Goal: Task Accomplishment & Management: Manage account settings

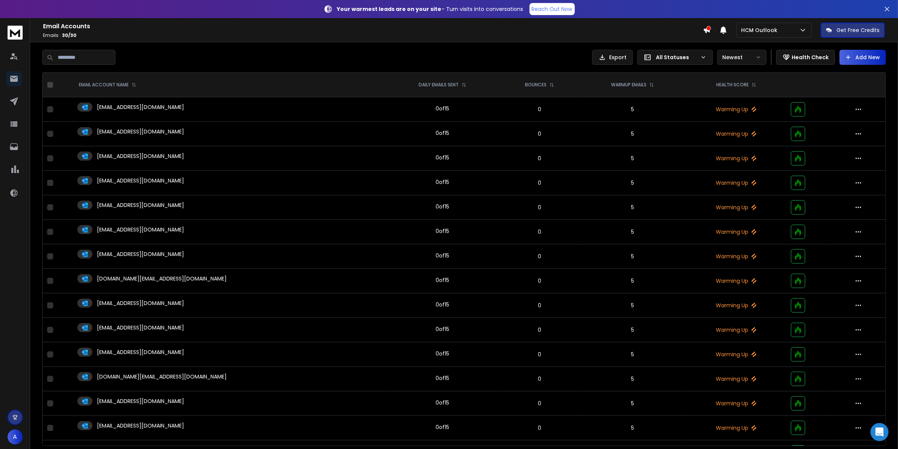
click at [612, 111] on td "5" at bounding box center [633, 109] width 106 height 25
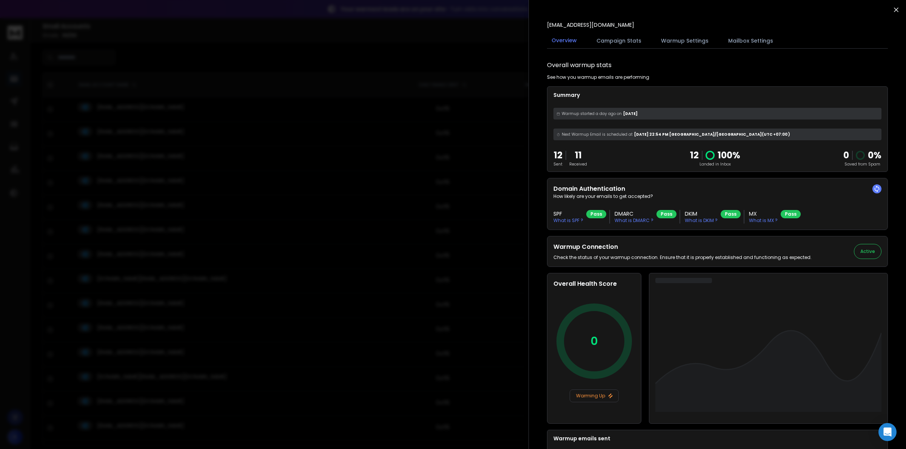
click at [894, 9] on icon "button" at bounding box center [896, 10] width 8 height 8
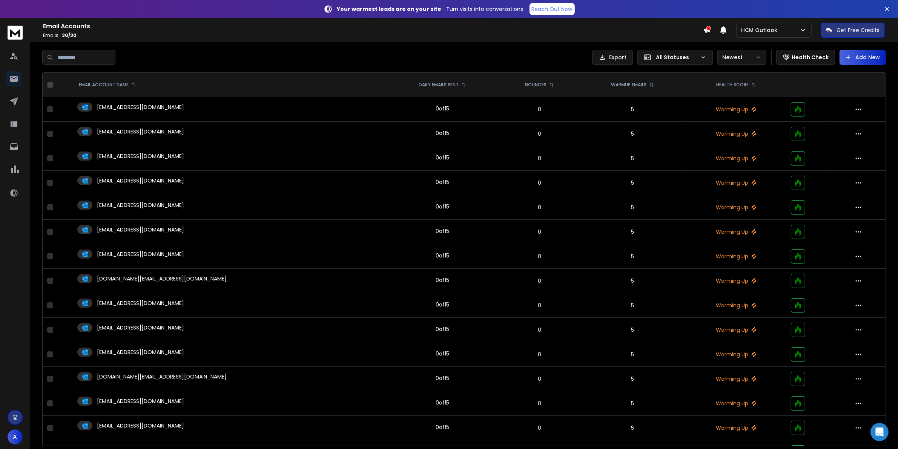
click at [438, 144] on tr "hiring@ggrecruithub.com 0 of 15 0 5 Warming Up" at bounding box center [464, 134] width 843 height 25
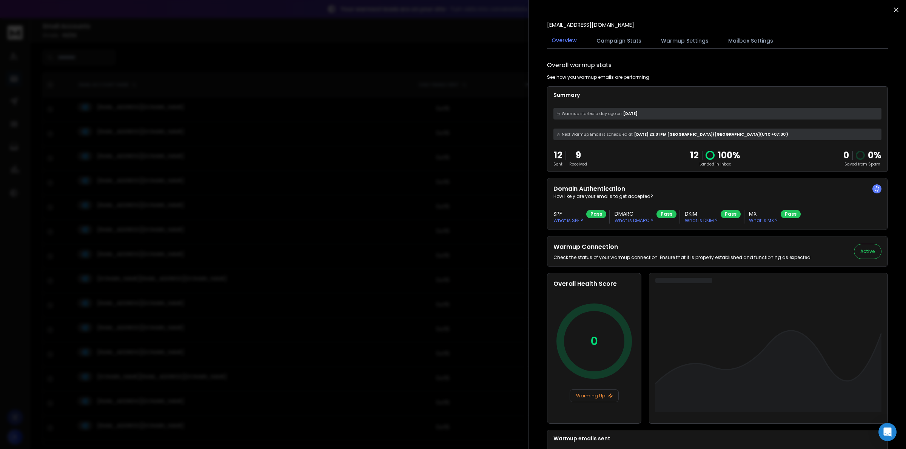
click at [894, 12] on icon "button" at bounding box center [896, 10] width 8 height 8
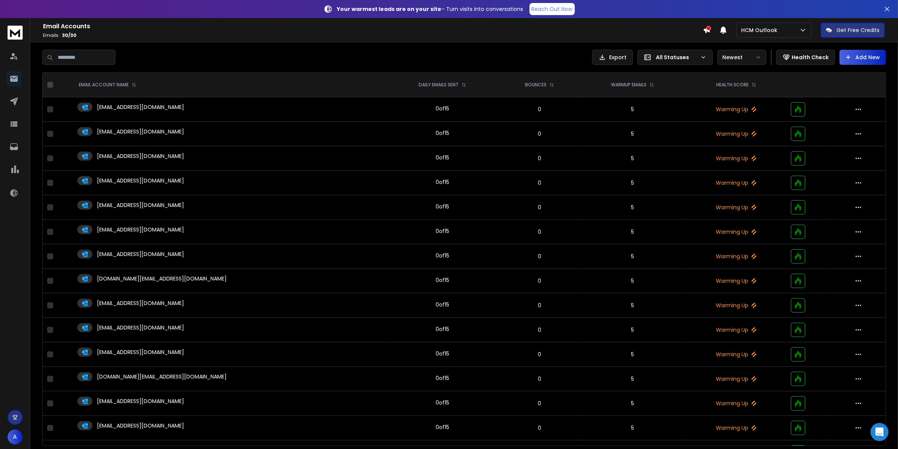
click at [500, 194] on td "0" at bounding box center [540, 183] width 80 height 25
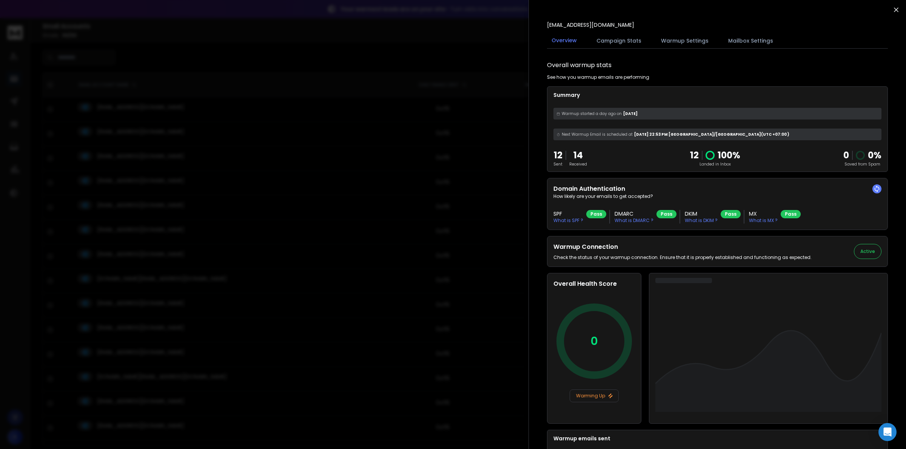
click at [892, 9] on icon "button" at bounding box center [896, 10] width 8 height 8
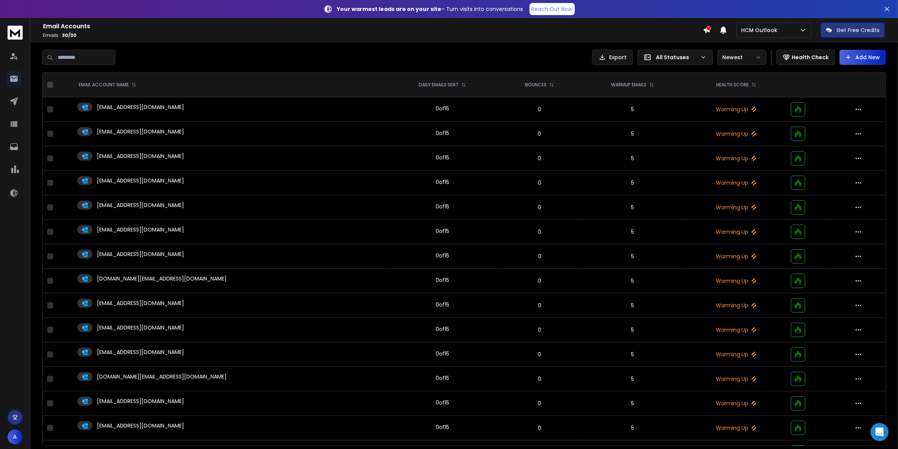
click at [505, 231] on p "0" at bounding box center [540, 232] width 71 height 8
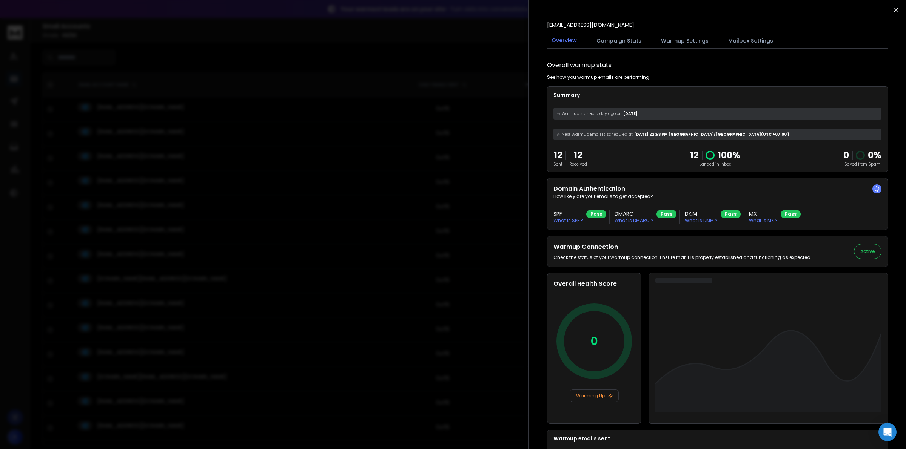
click at [895, 12] on icon "button" at bounding box center [896, 10] width 8 height 8
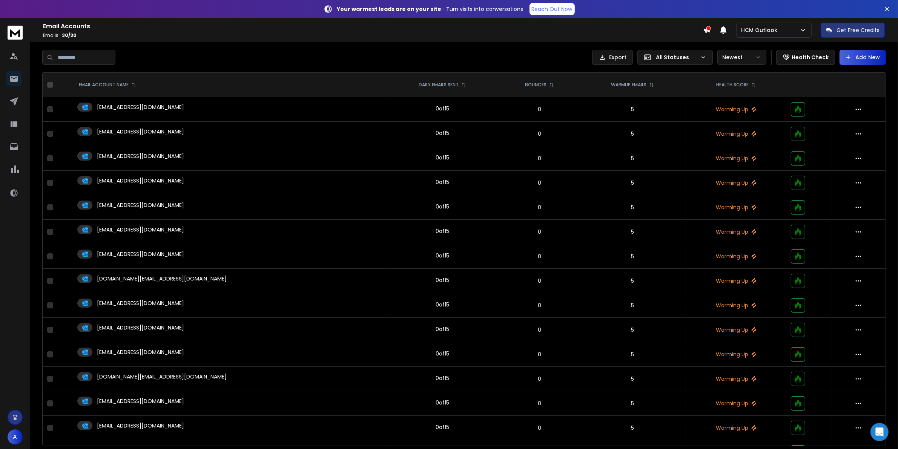
scroll to position [151, 0]
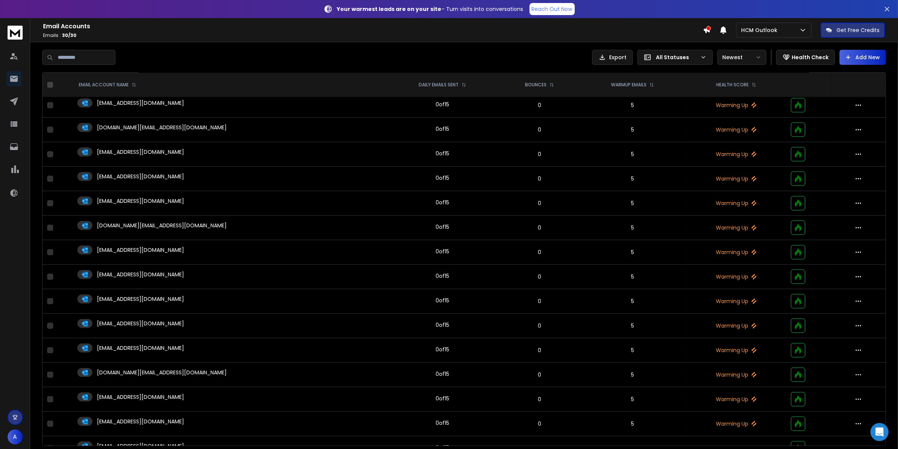
click at [437, 287] on tr "hire@ggrecruithub.com 0 of 15 0 5 Warming Up" at bounding box center [464, 277] width 843 height 25
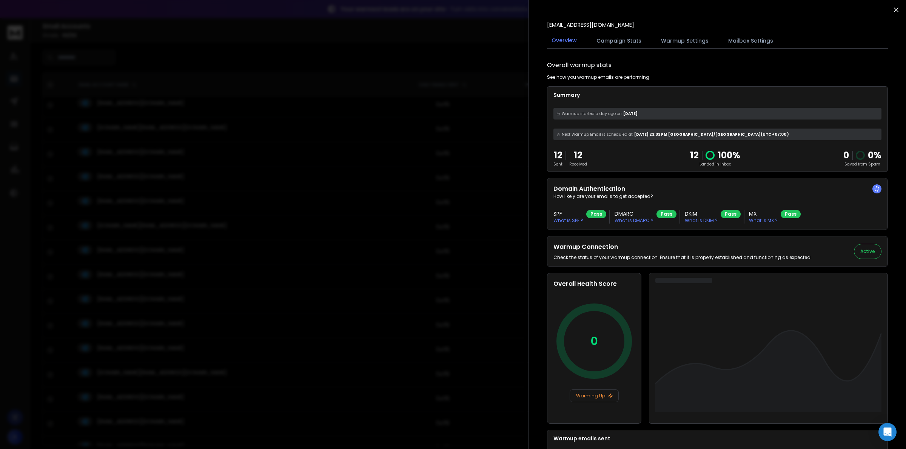
click at [894, 8] on icon "button" at bounding box center [896, 10] width 4 height 4
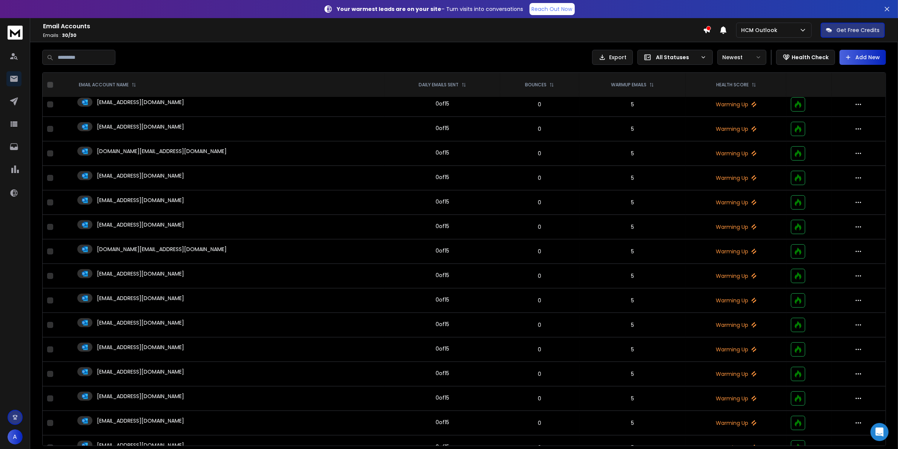
scroll to position [380, 0]
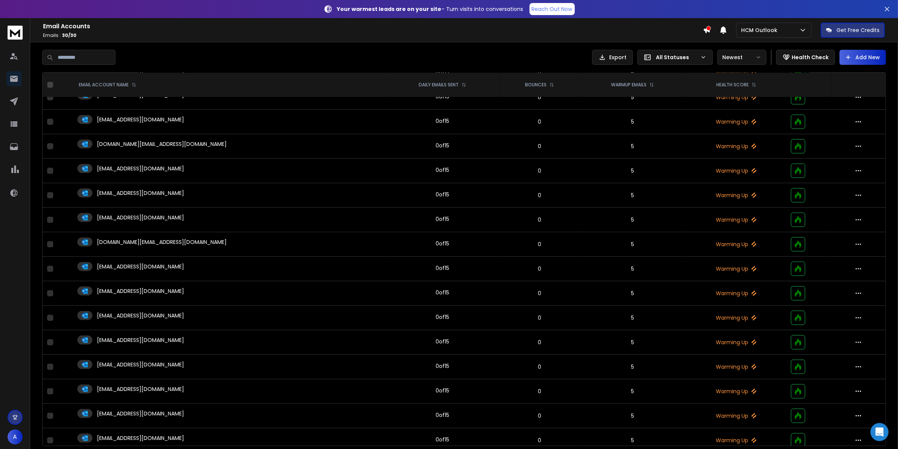
click at [395, 335] on td "0 of 15" at bounding box center [442, 341] width 115 height 20
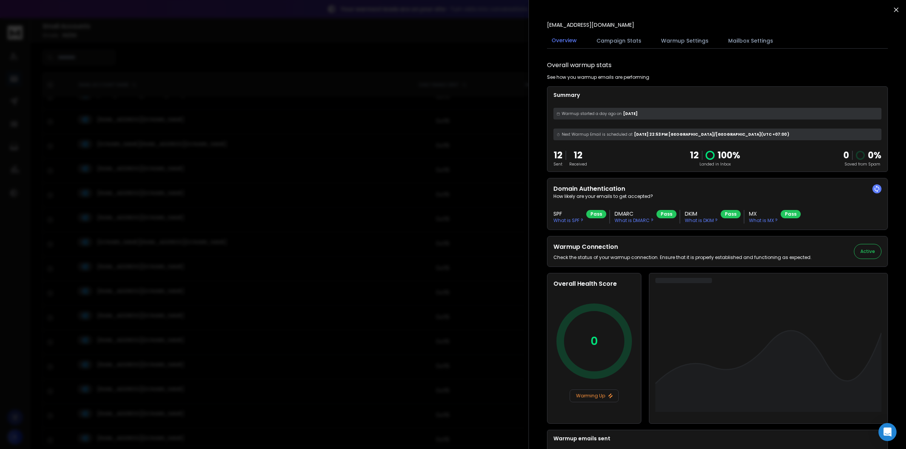
click at [896, 11] on icon "button" at bounding box center [896, 10] width 8 height 8
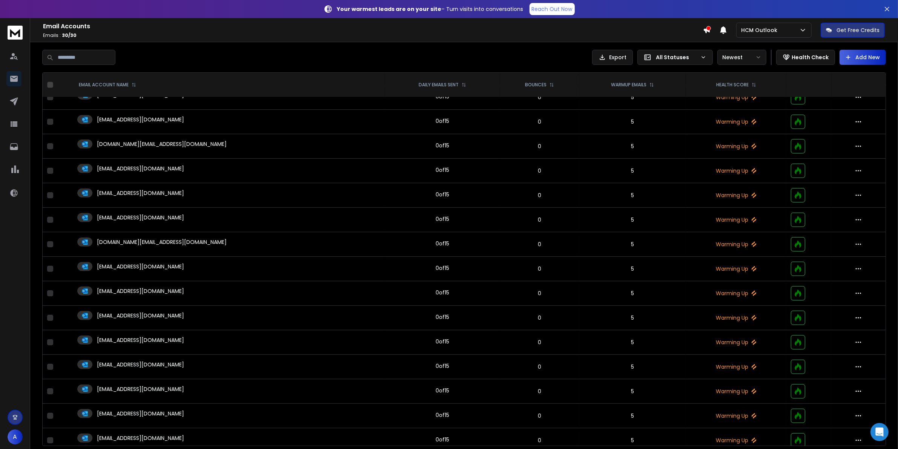
scroll to position [395, 0]
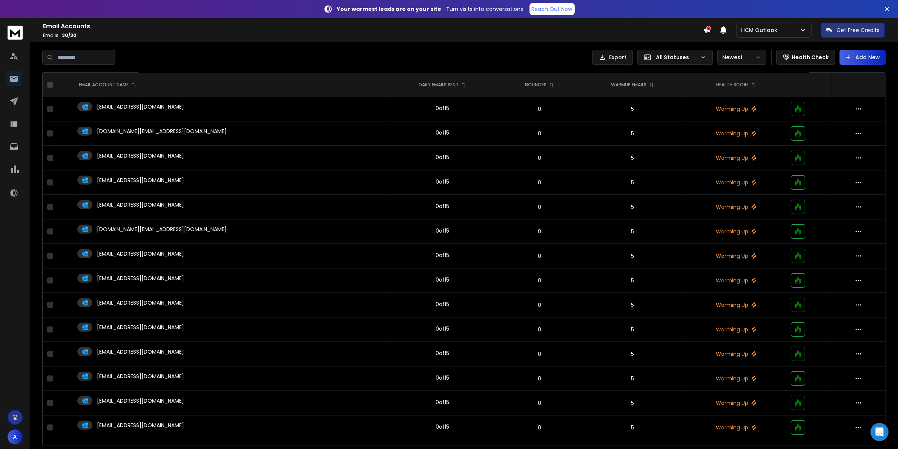
click at [436, 427] on div "0 of 15" at bounding box center [443, 427] width 14 height 8
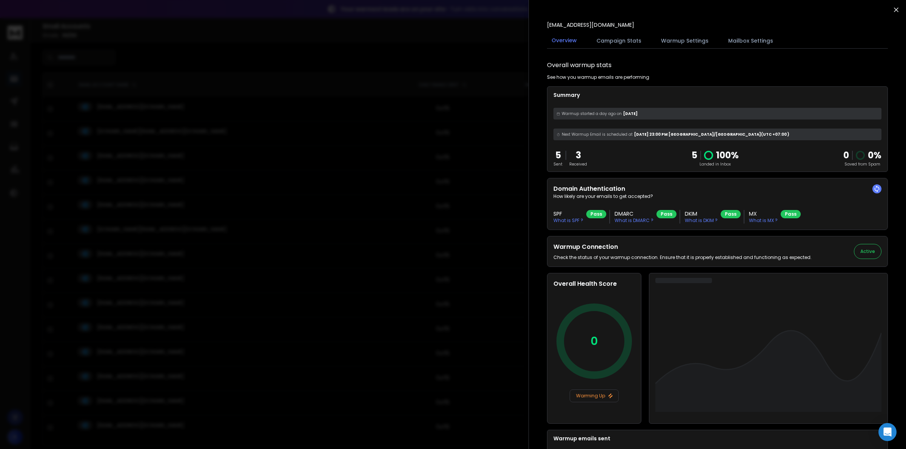
click at [895, 11] on icon "button" at bounding box center [896, 10] width 4 height 4
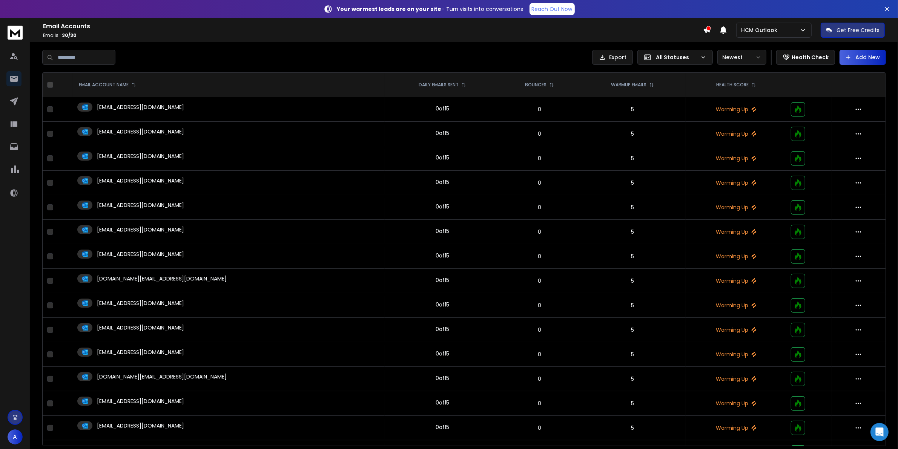
scroll to position [109, 0]
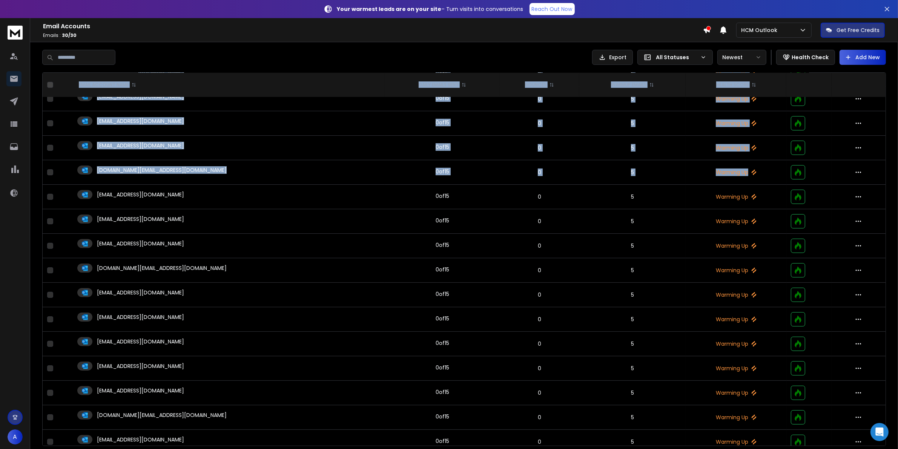
drag, startPoint x: 875, startPoint y: 175, endPoint x: 881, endPoint y: 257, distance: 82.8
click at [881, 257] on div "EMAIL ACCOUNT NAME DAILY EMAILS SENT BOUNCES WARMUP EMAILS HEALTH SCORE talent.…" at bounding box center [464, 259] width 844 height 374
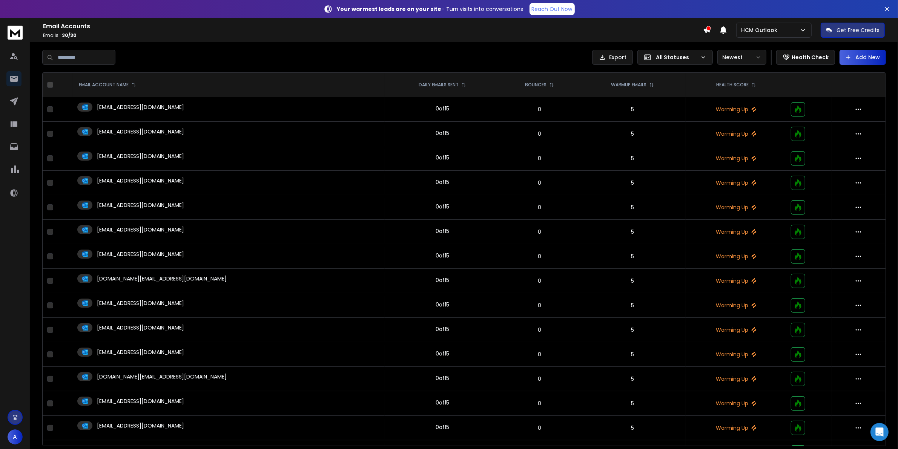
click at [858, 92] on th at bounding box center [859, 85] width 54 height 25
click at [580, 265] on td "5" at bounding box center [633, 257] width 106 height 25
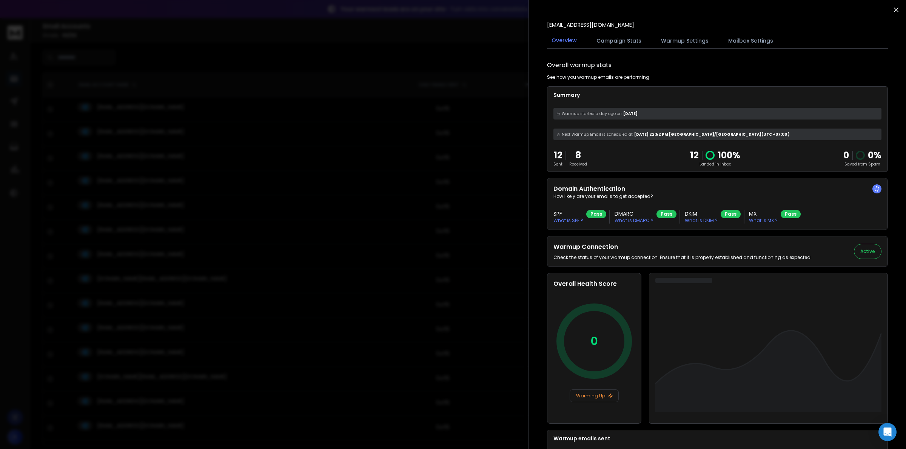
click at [894, 10] on icon "button" at bounding box center [896, 10] width 4 height 4
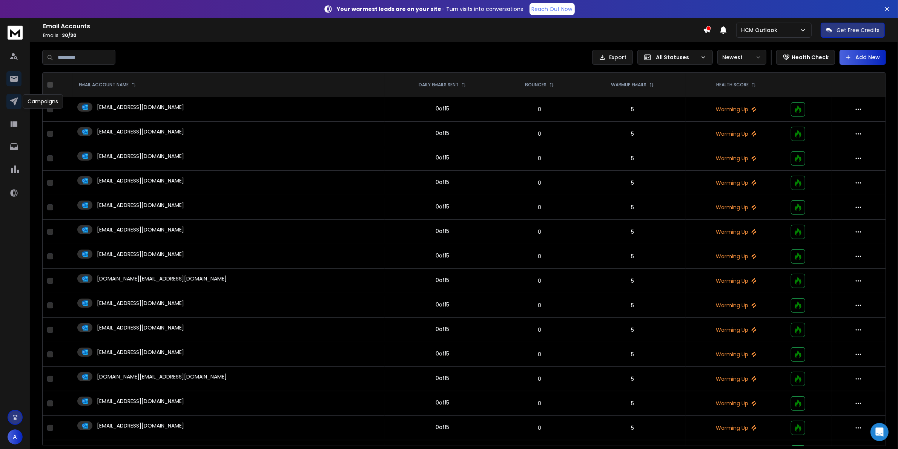
click at [14, 103] on icon at bounding box center [14, 101] width 8 height 8
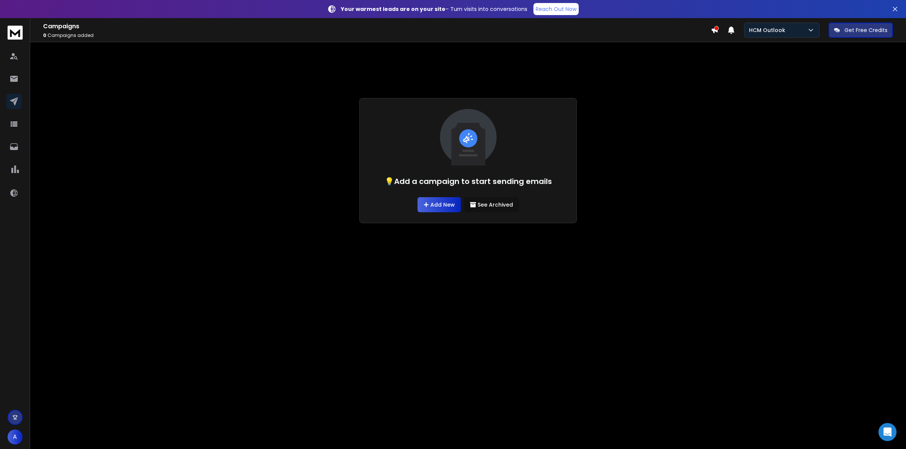
click at [795, 31] on div "HCM Outlook" at bounding box center [782, 30] width 66 height 8
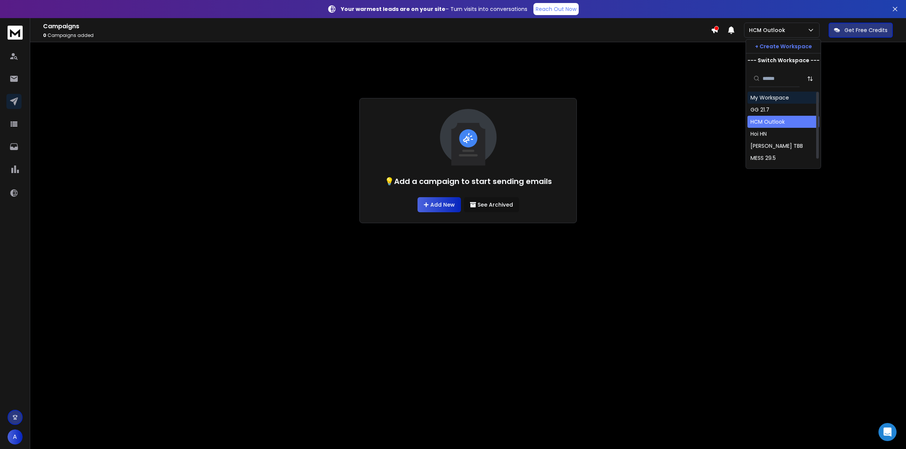
click at [767, 96] on div "My Workspace" at bounding box center [769, 98] width 38 height 8
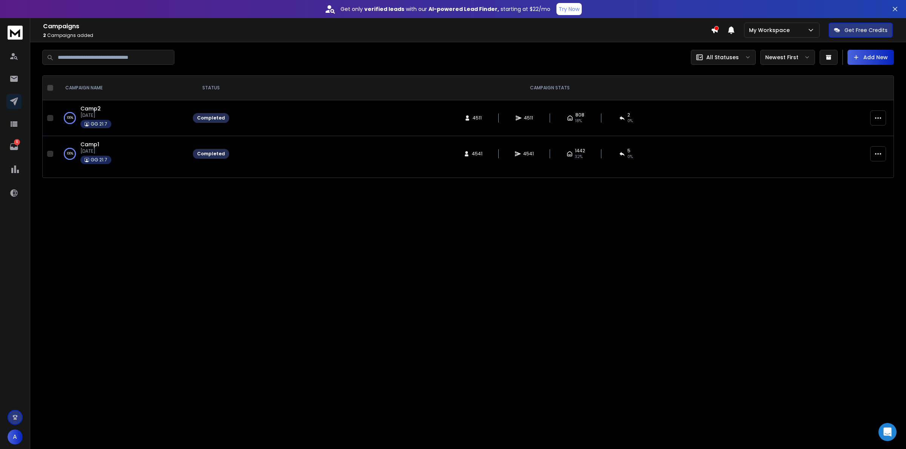
click at [401, 128] on td "4511 4511 808 18 % 2 0 %" at bounding box center [550, 118] width 632 height 36
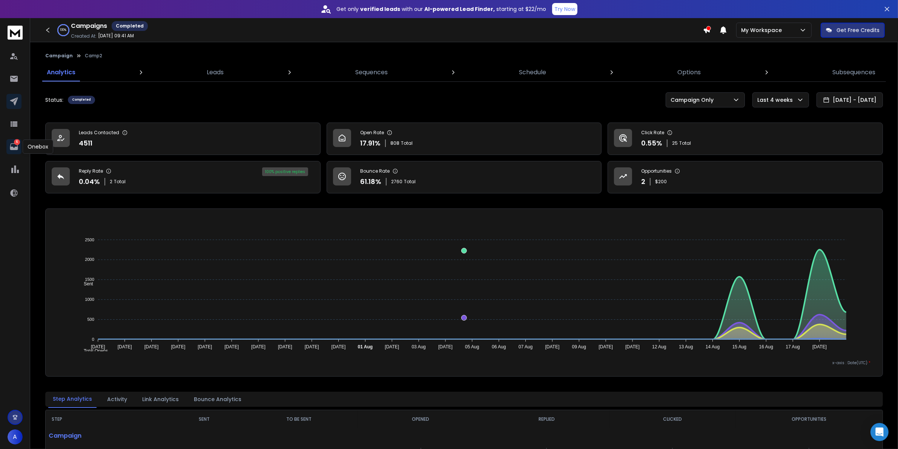
click at [15, 148] on icon at bounding box center [14, 146] width 8 height 7
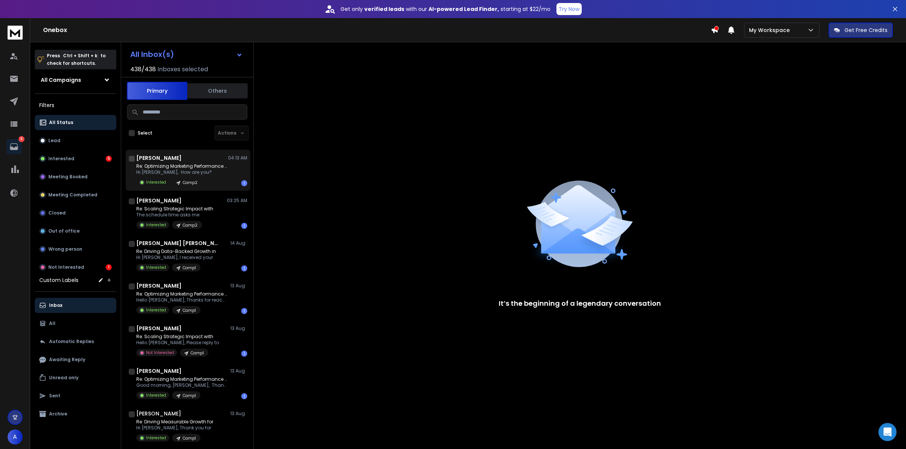
click at [206, 178] on div "Interested Camp2" at bounding box center [181, 182] width 91 height 8
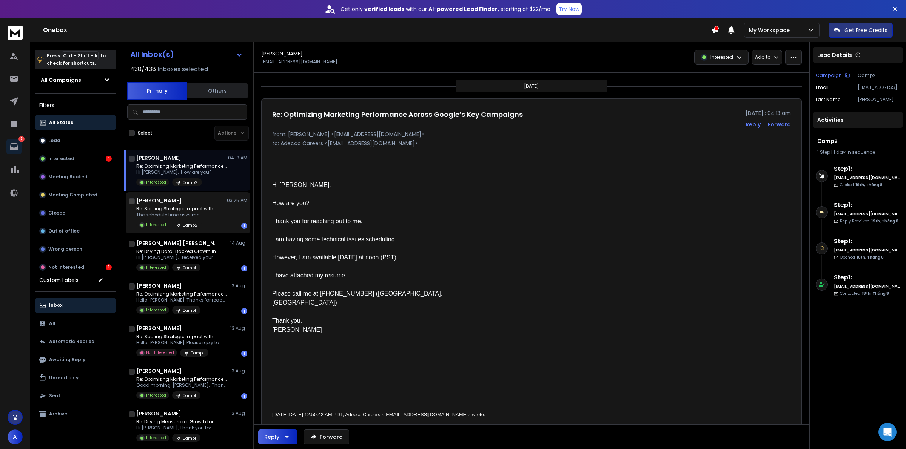
click at [182, 202] on h1 "[PERSON_NAME]" at bounding box center [158, 201] width 45 height 8
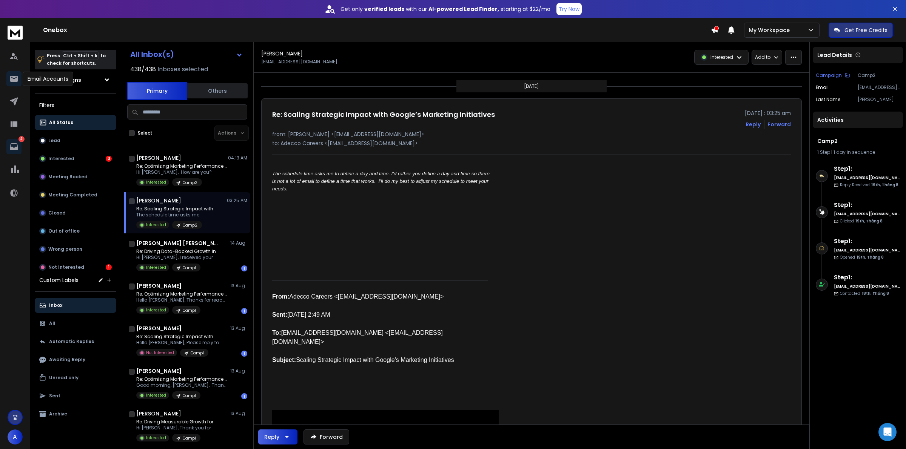
click at [17, 80] on icon at bounding box center [14, 79] width 8 height 6
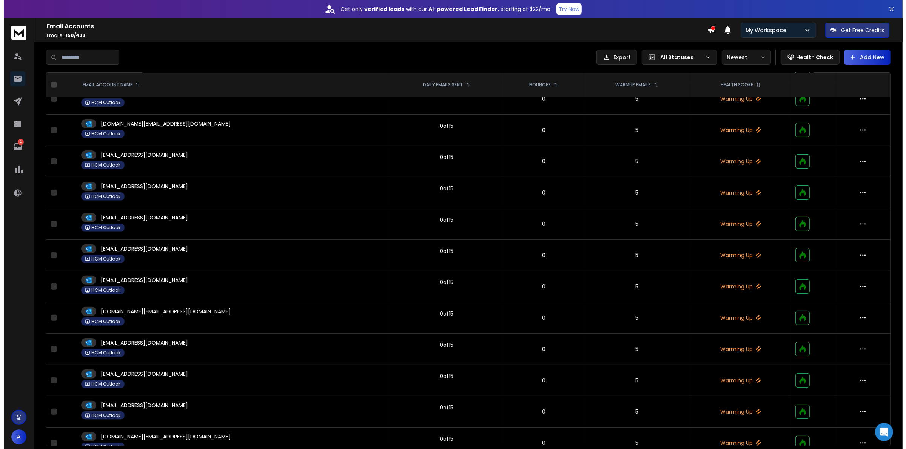
scroll to position [323, 0]
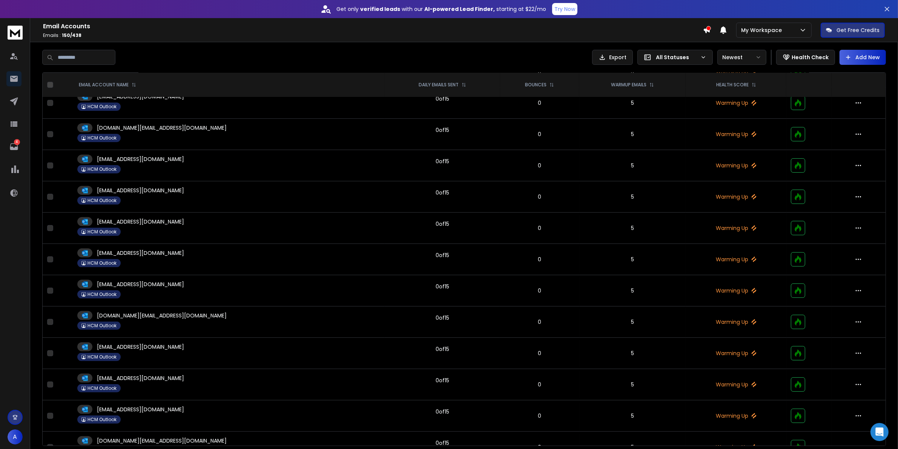
click at [702, 58] on icon at bounding box center [704, 57] width 6 height 6
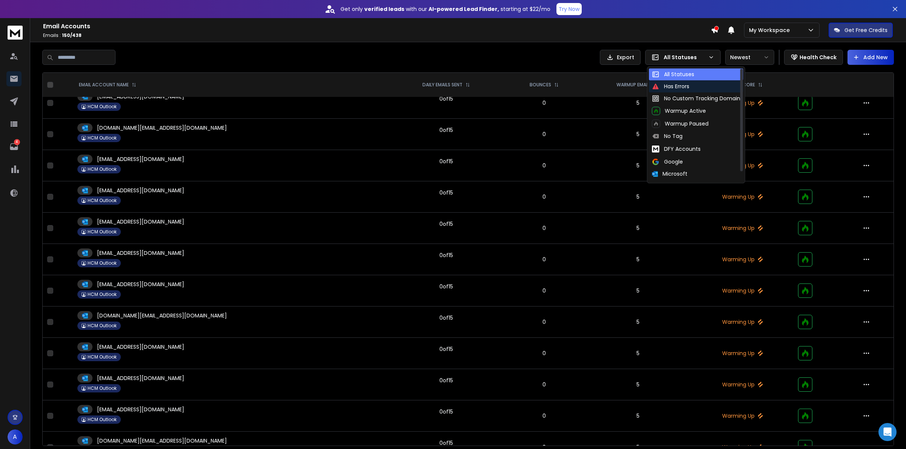
click at [679, 86] on div "Has Errors" at bounding box center [670, 87] width 37 height 8
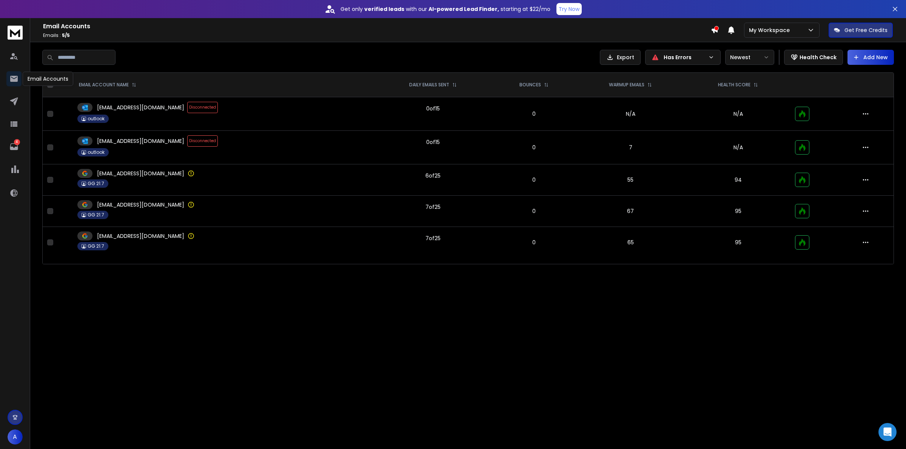
click at [10, 80] on icon at bounding box center [13, 78] width 9 height 9
click at [12, 102] on icon at bounding box center [14, 101] width 8 height 8
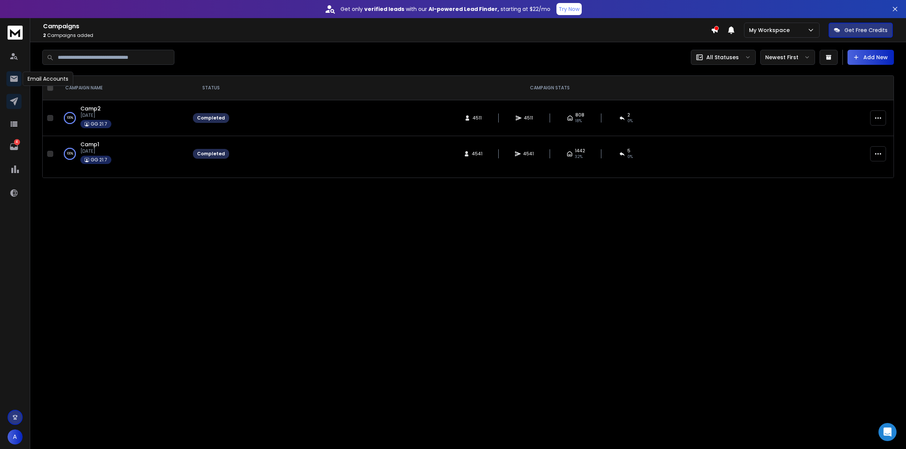
click at [13, 83] on link at bounding box center [13, 78] width 15 height 15
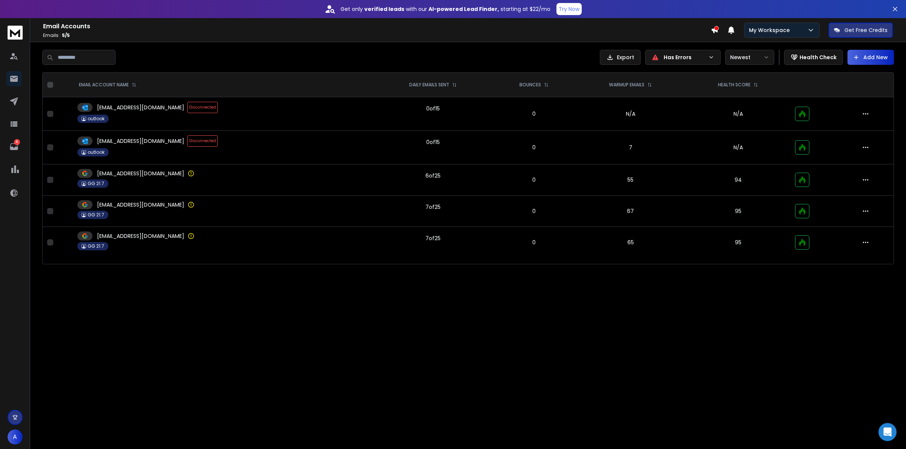
click at [811, 26] on icon "button" at bounding box center [811, 30] width 8 height 8
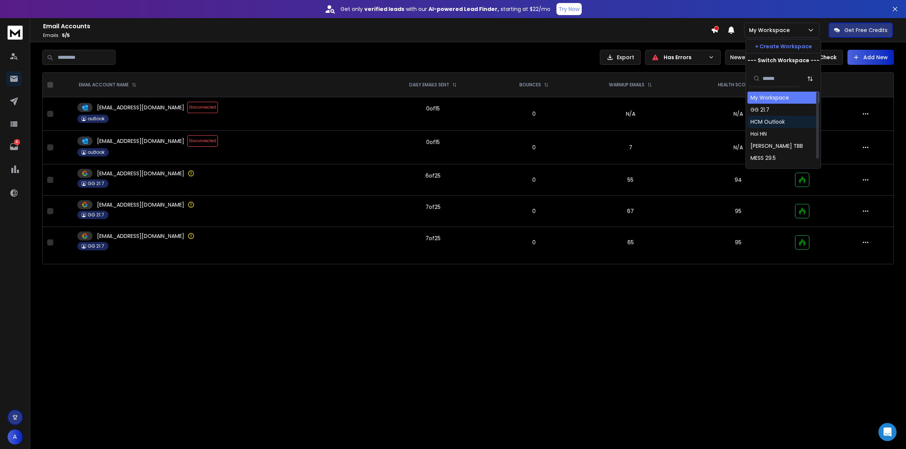
click at [781, 122] on div "HCM Outlook" at bounding box center [767, 122] width 34 height 8
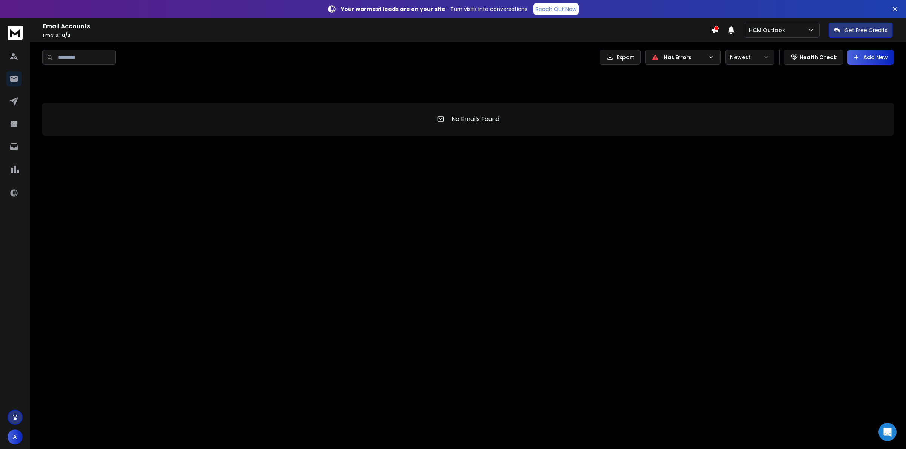
click at [705, 59] on p "Has Errors" at bounding box center [684, 58] width 42 height 8
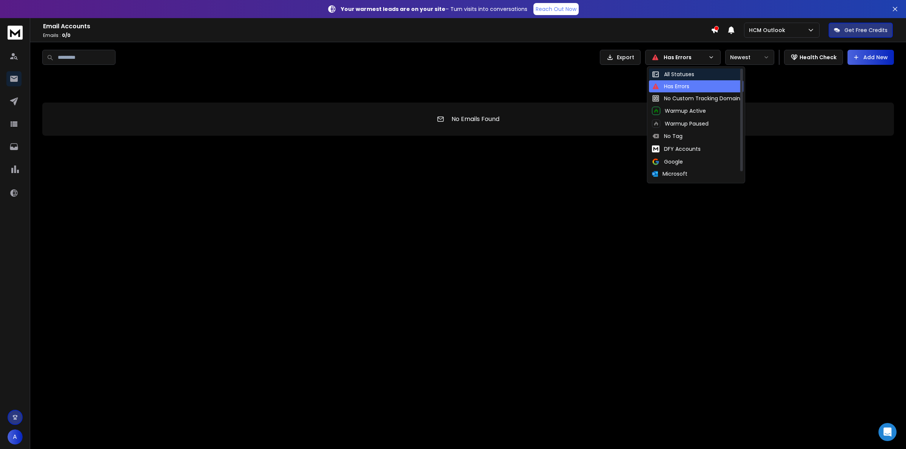
click at [674, 75] on div "All Statuses" at bounding box center [673, 75] width 42 height 8
